Goal: Information Seeking & Learning: Learn about a topic

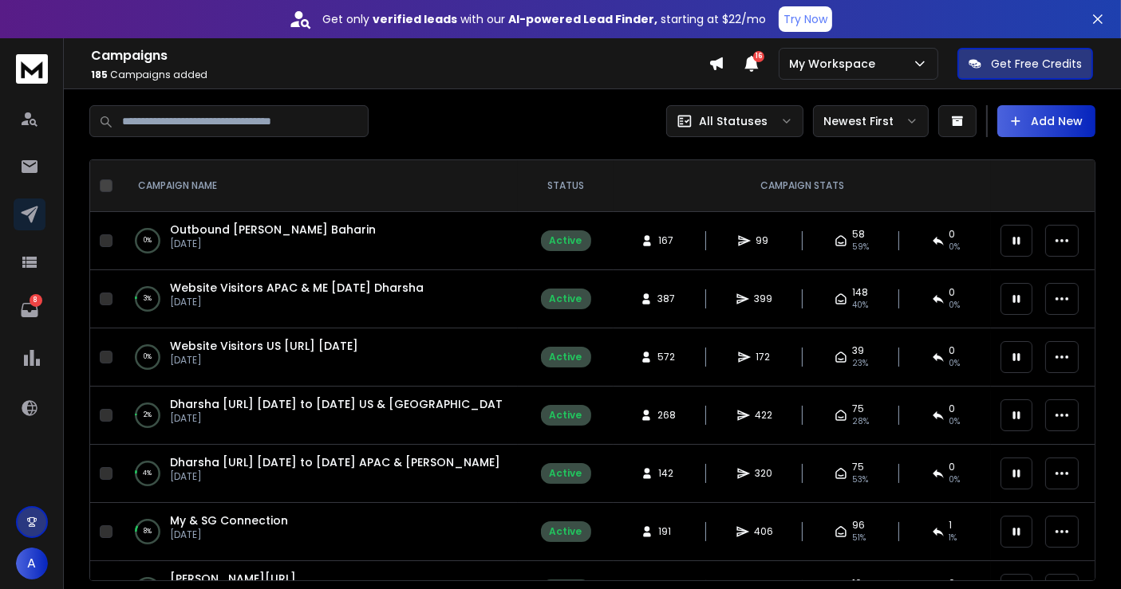
click at [317, 241] on p "[DATE]" at bounding box center [273, 244] width 206 height 13
click at [269, 227] on span "Outbound [PERSON_NAME] Baharin" at bounding box center [273, 230] width 206 height 16
click at [230, 240] on p "[DATE]" at bounding box center [273, 244] width 206 height 13
type textarea "**********"
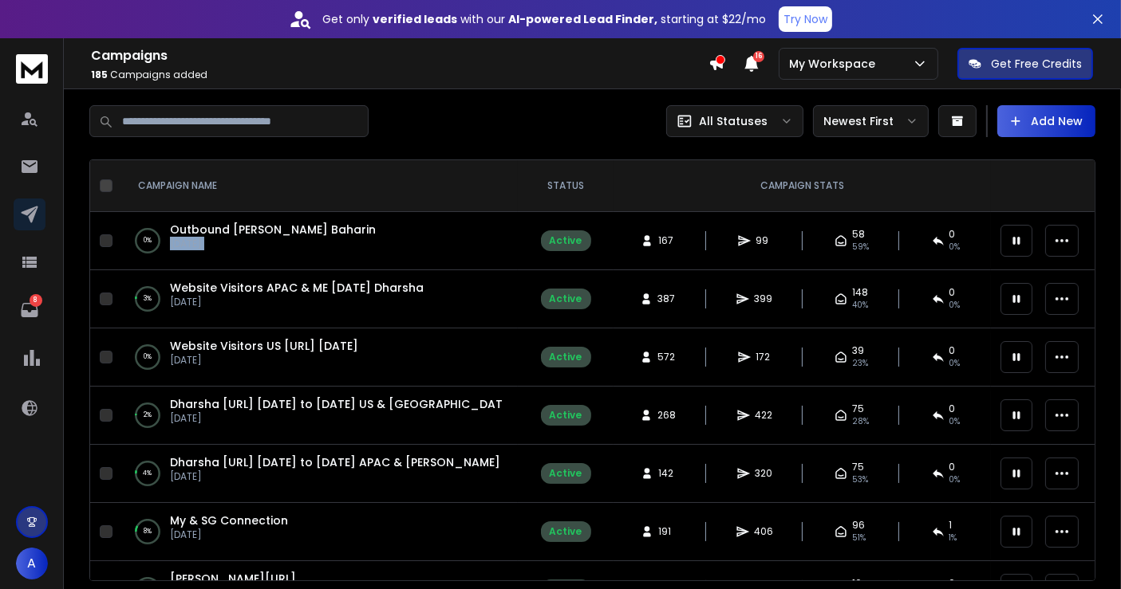
click at [230, 240] on p "[DATE]" at bounding box center [273, 244] width 206 height 13
click at [273, 234] on span "Outbound [PERSON_NAME] Baharin" at bounding box center [273, 230] width 206 height 16
